Goal: Task Accomplishment & Management: Use online tool/utility

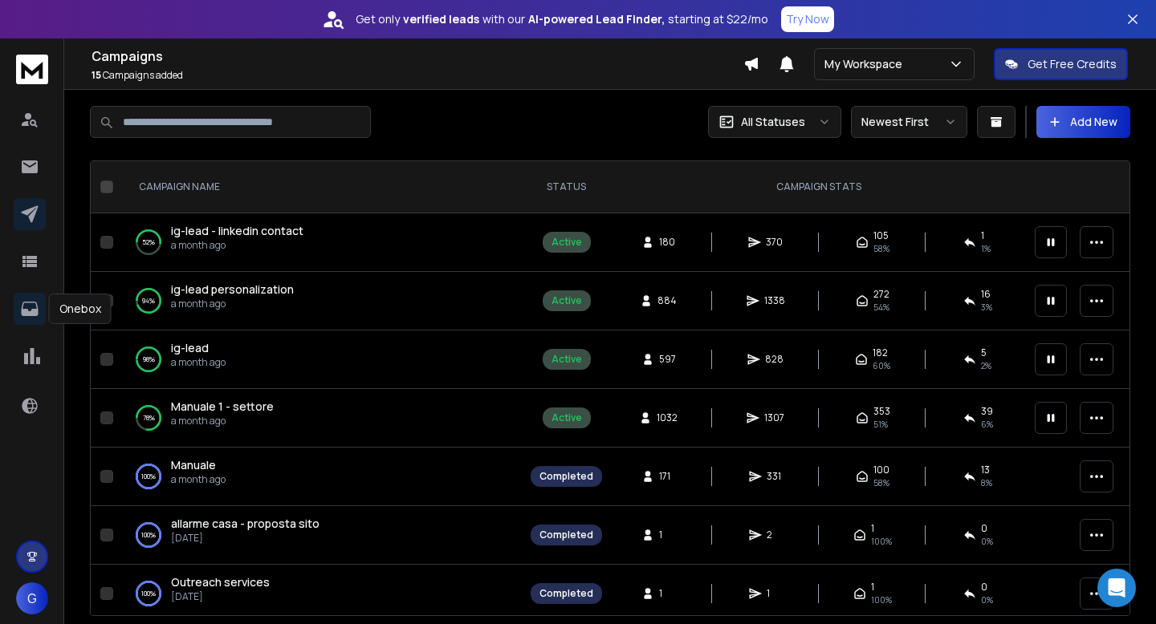
click at [31, 308] on icon at bounding box center [29, 308] width 19 height 19
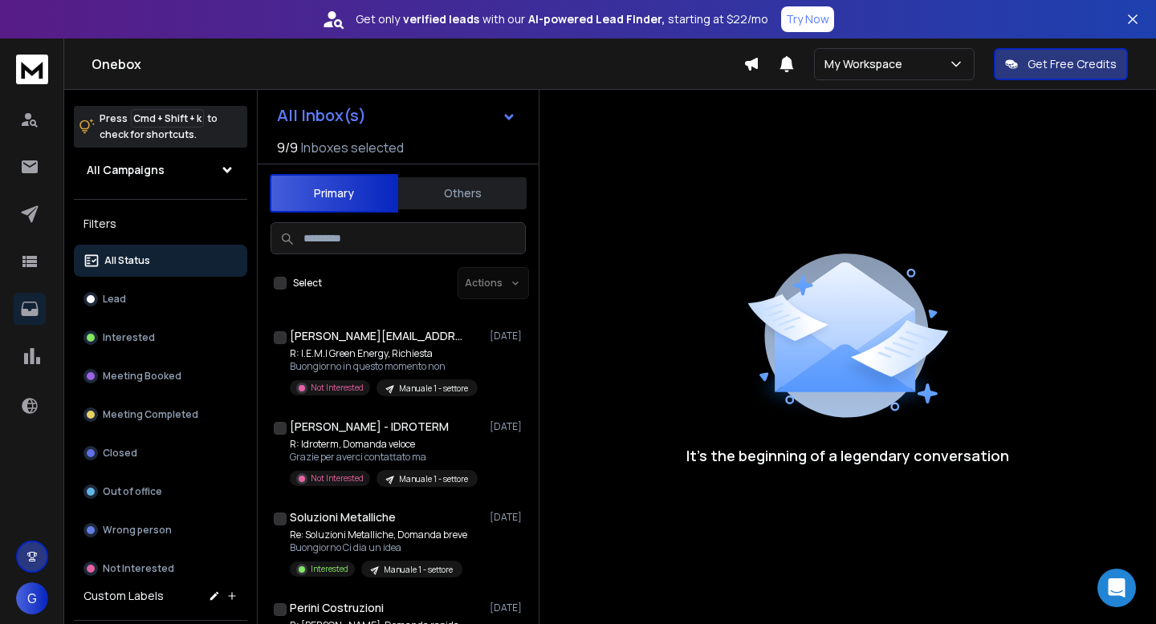
click at [444, 190] on button "Others" at bounding box center [462, 193] width 128 height 35
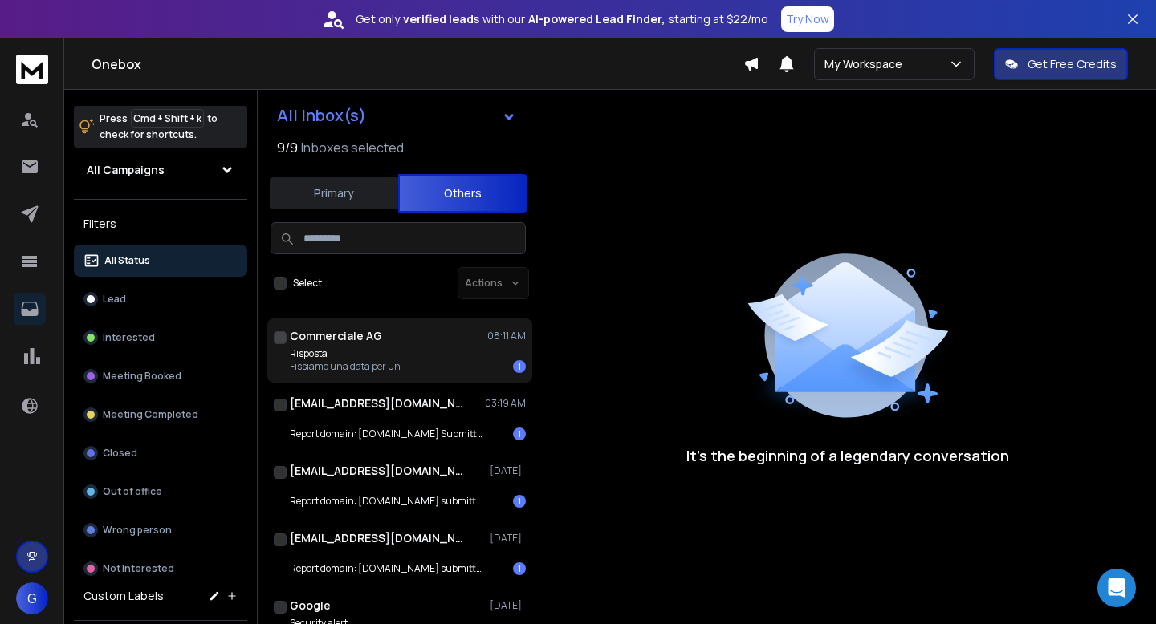
click at [388, 352] on p "Risposta" at bounding box center [345, 353] width 111 height 13
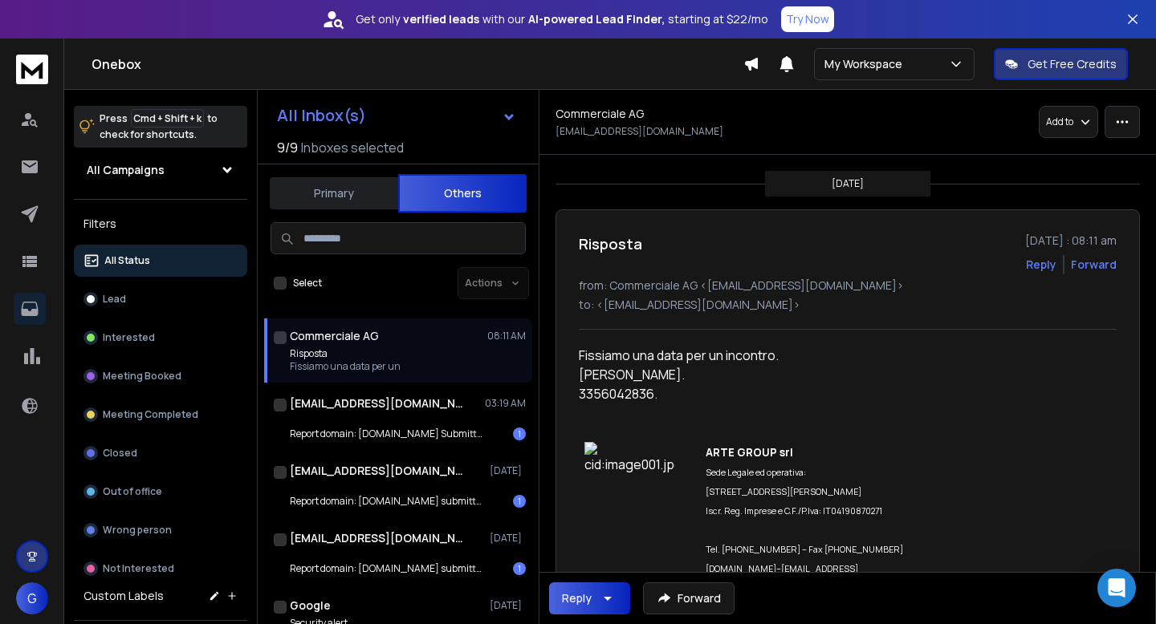
click at [1083, 129] on div "Add to" at bounding box center [1068, 122] width 58 height 30
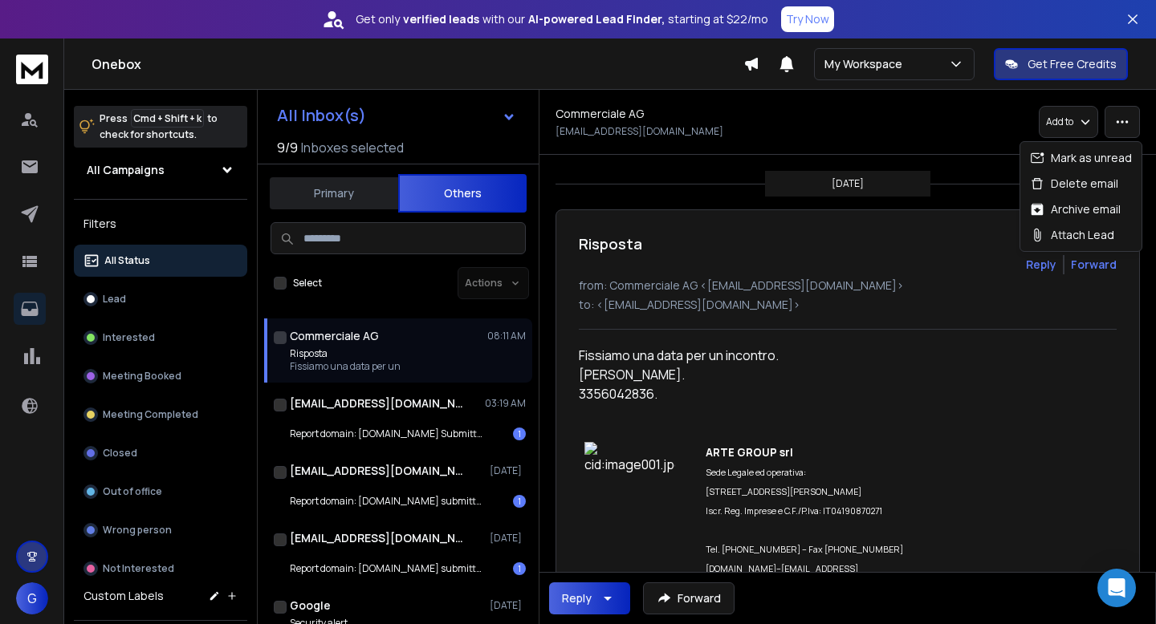
click at [1120, 112] on button "button" at bounding box center [1121, 122] width 35 height 32
click at [942, 129] on div "Add to" at bounding box center [995, 122] width 287 height 32
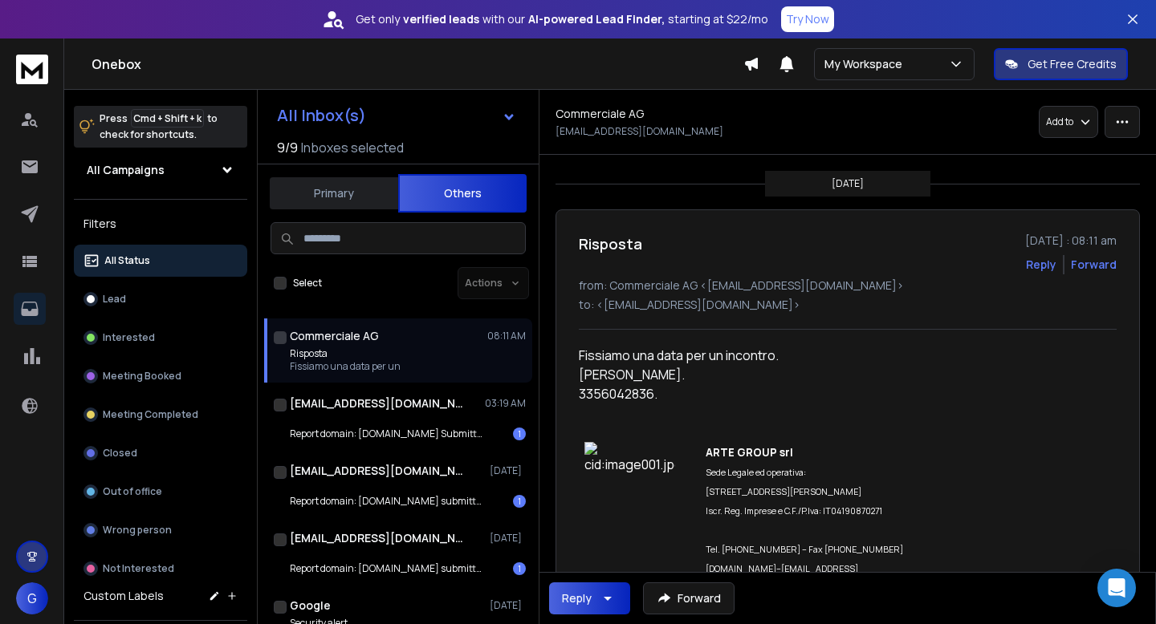
click at [1079, 120] on icon at bounding box center [1084, 121] width 11 height 11
click at [902, 125] on div "Add to" at bounding box center [995, 122] width 287 height 32
click at [396, 356] on p "Risposta" at bounding box center [345, 353] width 111 height 13
click at [1128, 132] on button "button" at bounding box center [1121, 122] width 35 height 32
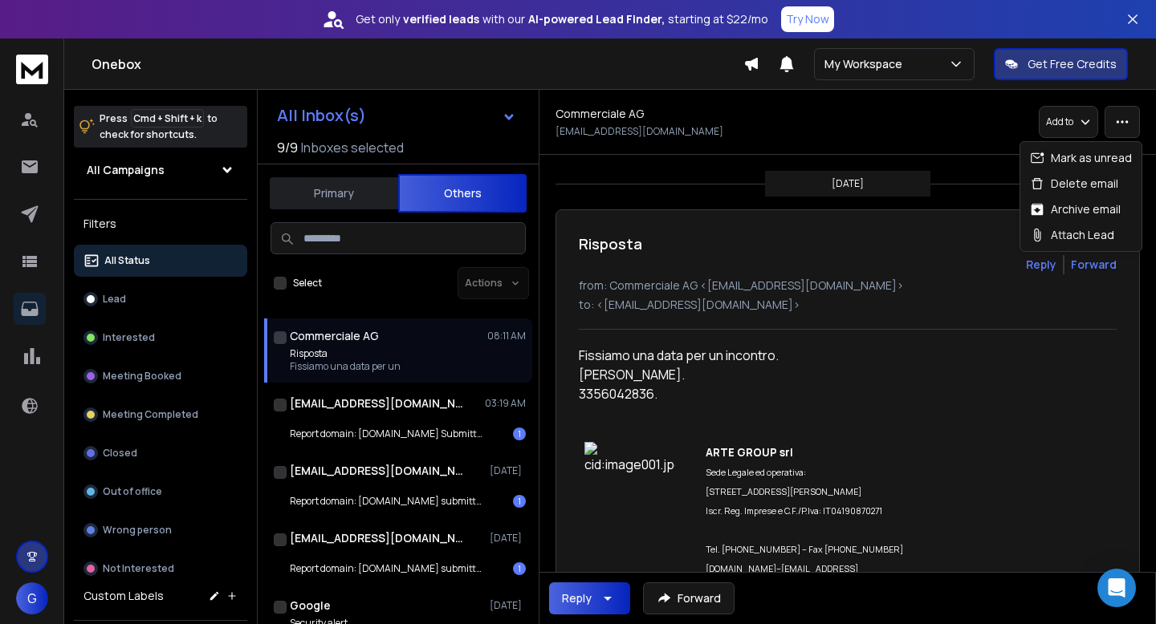
click at [803, 123] on div "Commerciale AG CA [EMAIL_ADDRESS][DOMAIN_NAME]" at bounding box center [698, 122] width 287 height 32
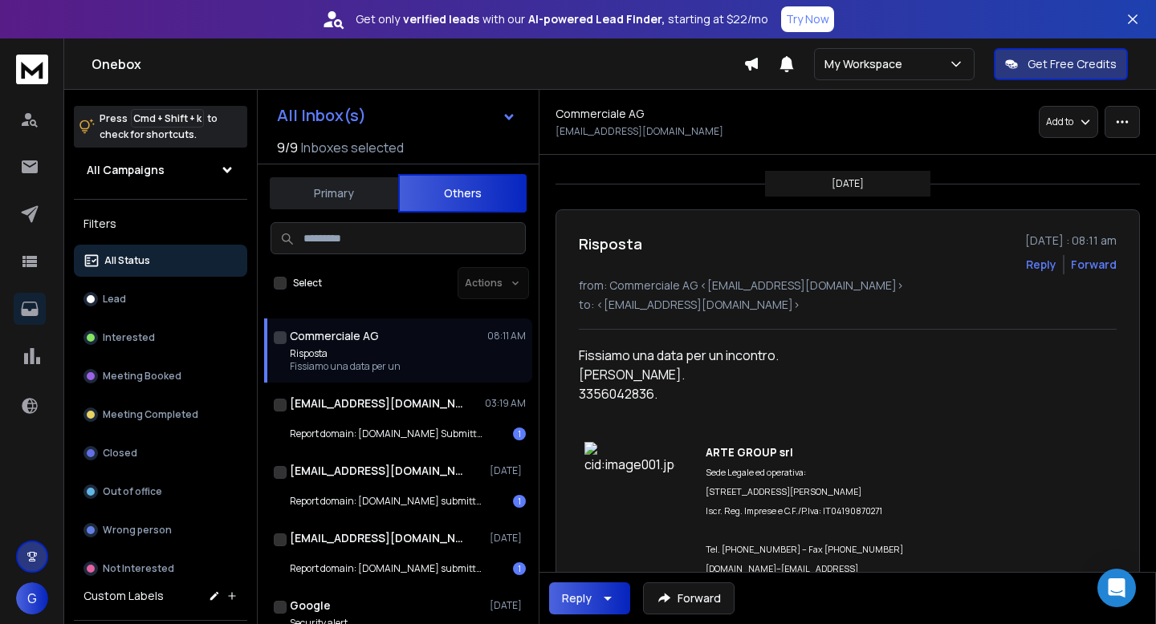
click at [339, 194] on button "Primary" at bounding box center [334, 193] width 128 height 35
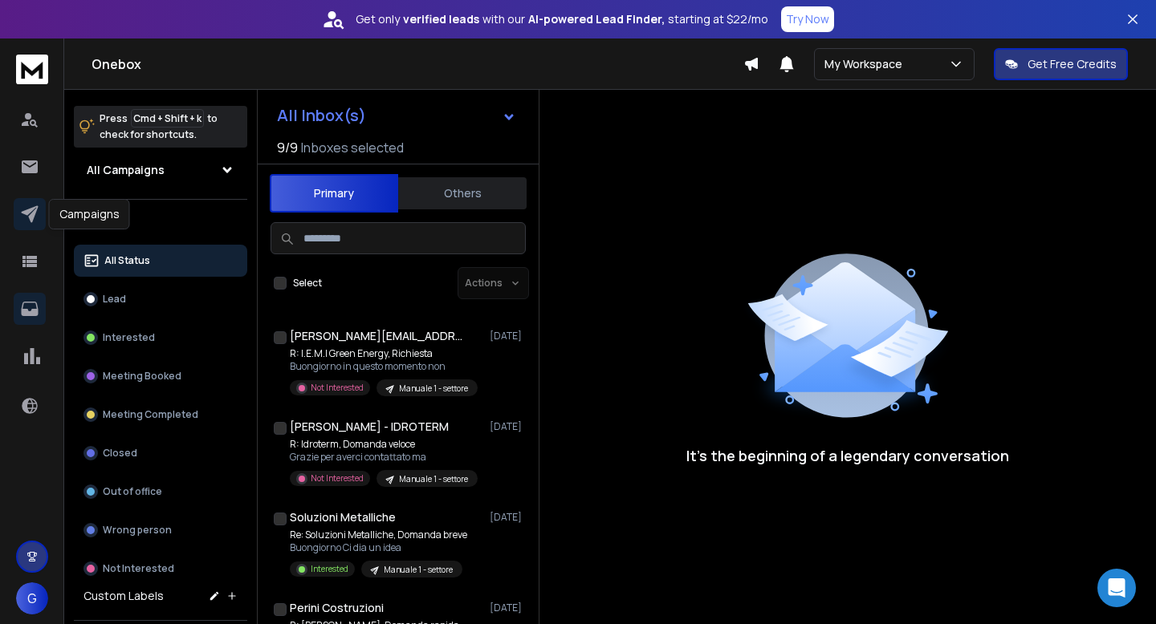
click at [34, 209] on icon at bounding box center [29, 214] width 19 height 19
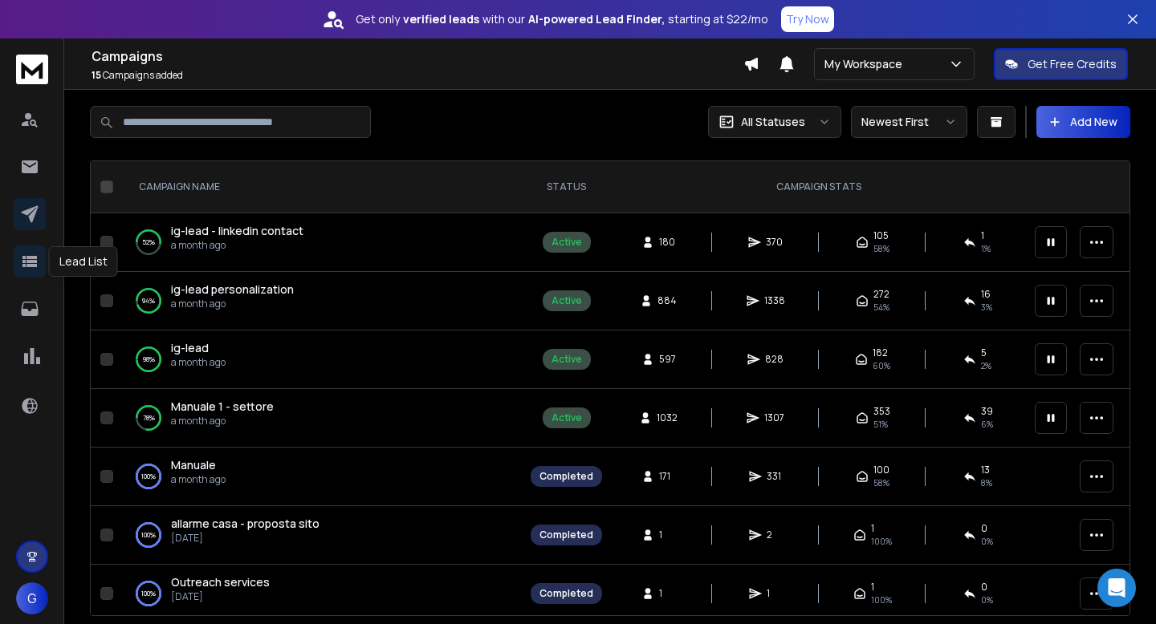
click at [32, 258] on icon at bounding box center [29, 261] width 14 height 11
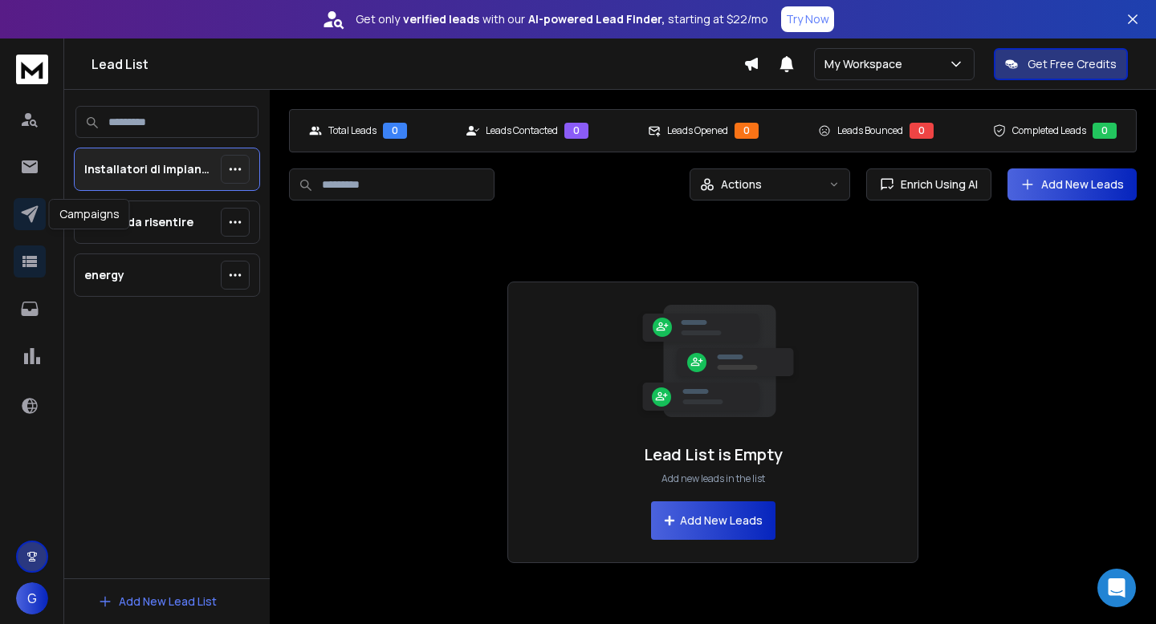
click at [28, 208] on icon at bounding box center [29, 214] width 19 height 19
